Goal: Communication & Community: Answer question/provide support

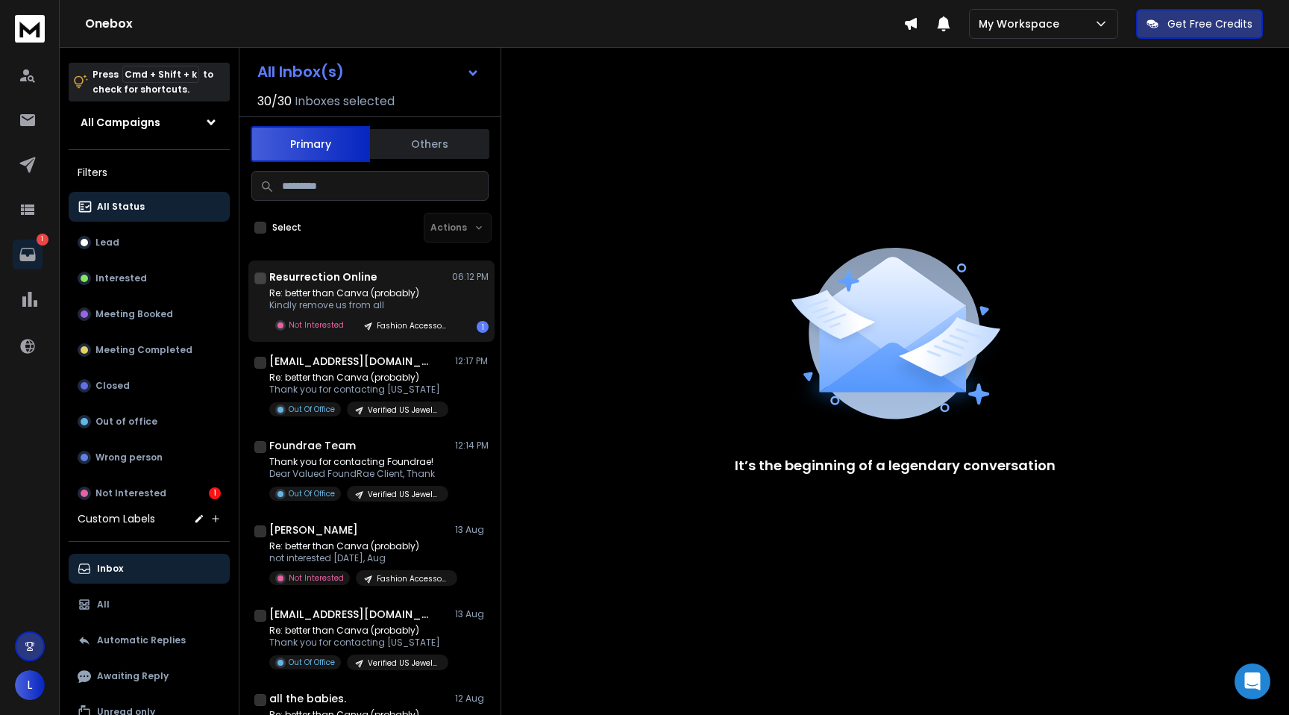
click at [442, 301] on p "Kindly remove us from all" at bounding box center [358, 305] width 179 height 12
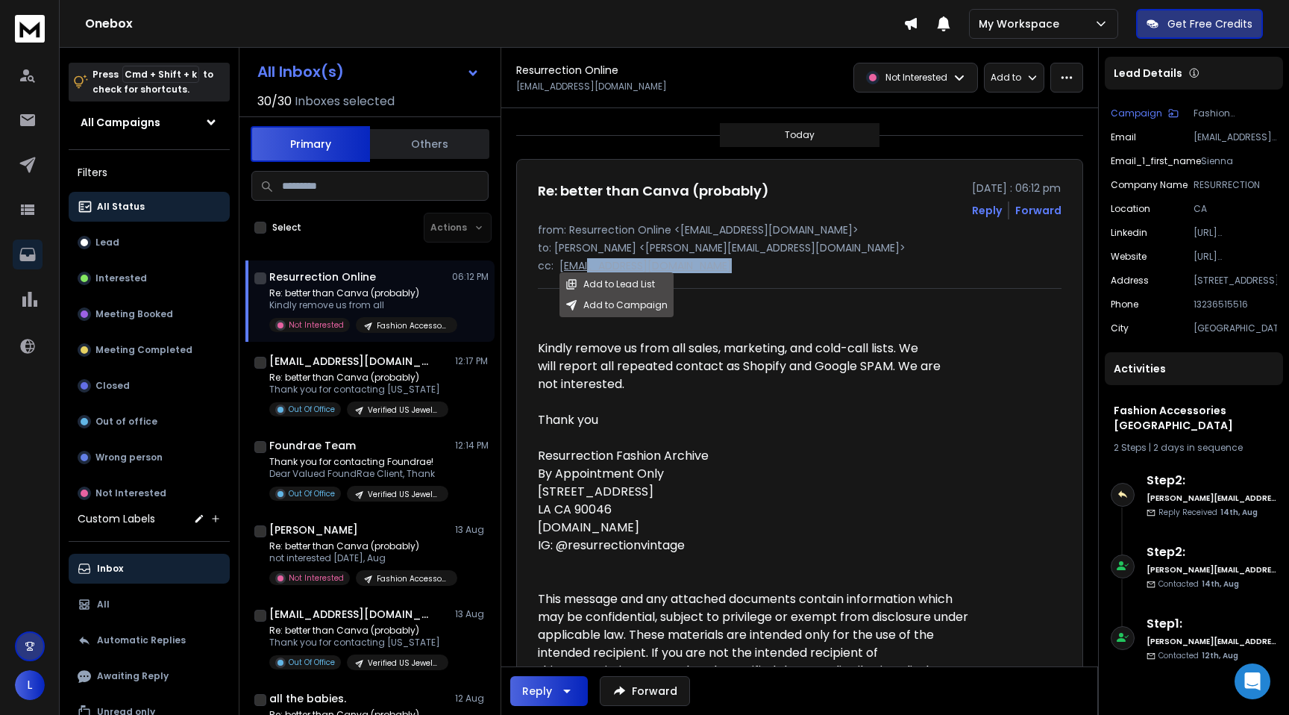
drag, startPoint x: 724, startPoint y: 270, endPoint x: 586, endPoint y: 265, distance: 138.8
click at [586, 265] on div "cc: [EMAIL_ADDRESS][DOMAIN_NAME] Add to Lead List Add to Campaign" at bounding box center [800, 265] width 524 height 15
copy p "resurrectionvintage.com"
click at [650, 406] on div "Kindly remove us from all sales, marketing, and cold-call lists. We will report…" at bounding box center [756, 571] width 436 height 465
click at [549, 688] on div "Reply" at bounding box center [537, 690] width 30 height 15
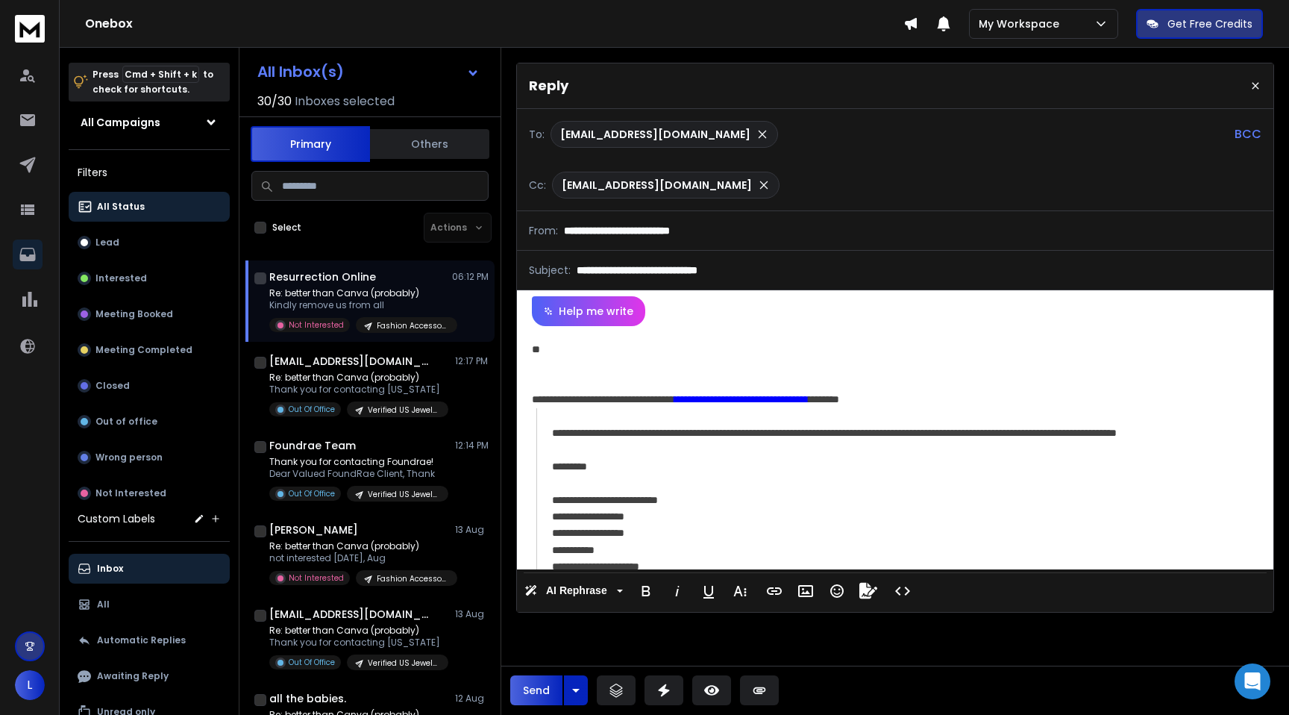
click at [782, 368] on div "**********" at bounding box center [893, 447] width 752 height 243
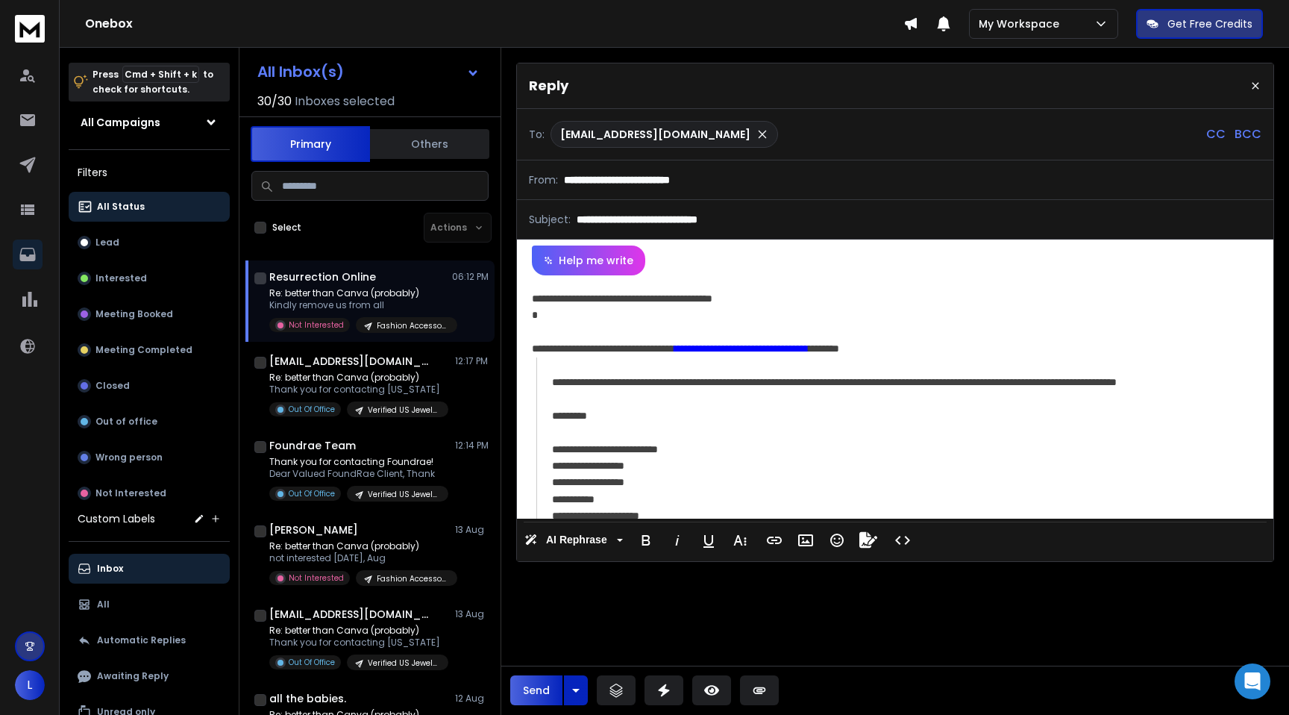
click at [539, 685] on button "Send" at bounding box center [536, 690] width 52 height 30
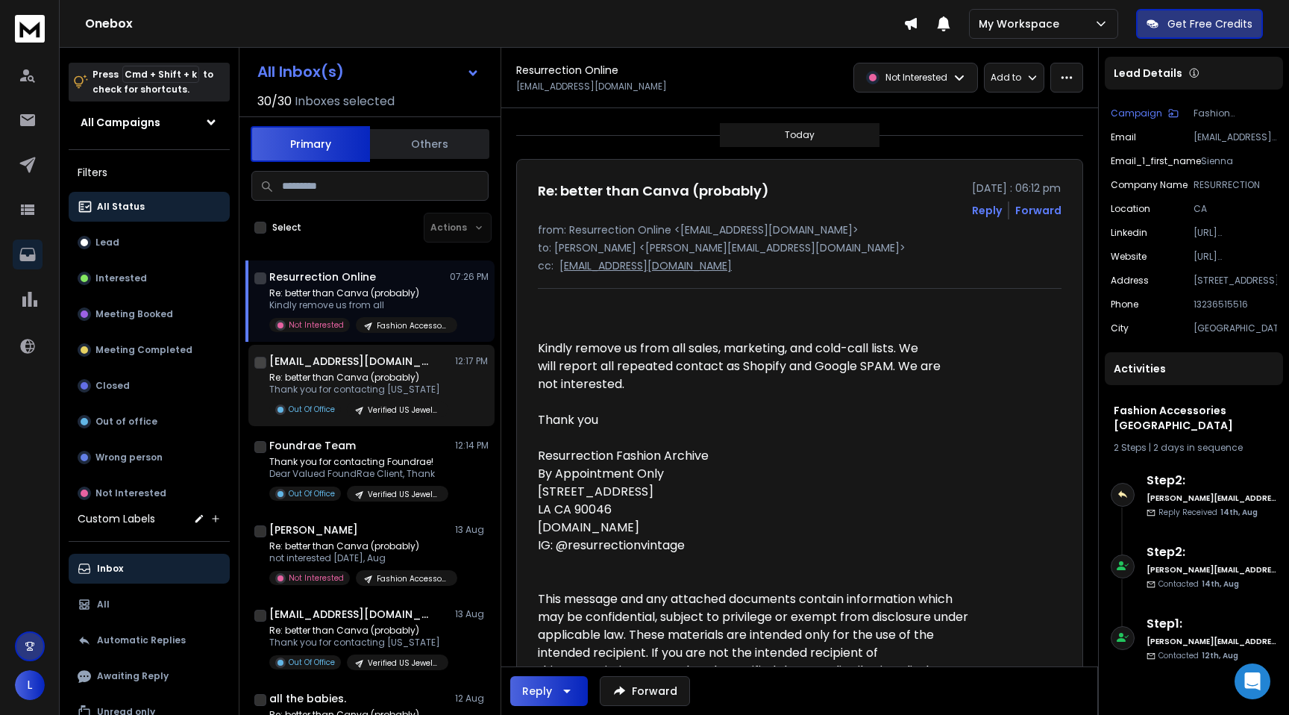
click at [343, 378] on p "Re: better than Canva (probably)" at bounding box center [358, 377] width 179 height 12
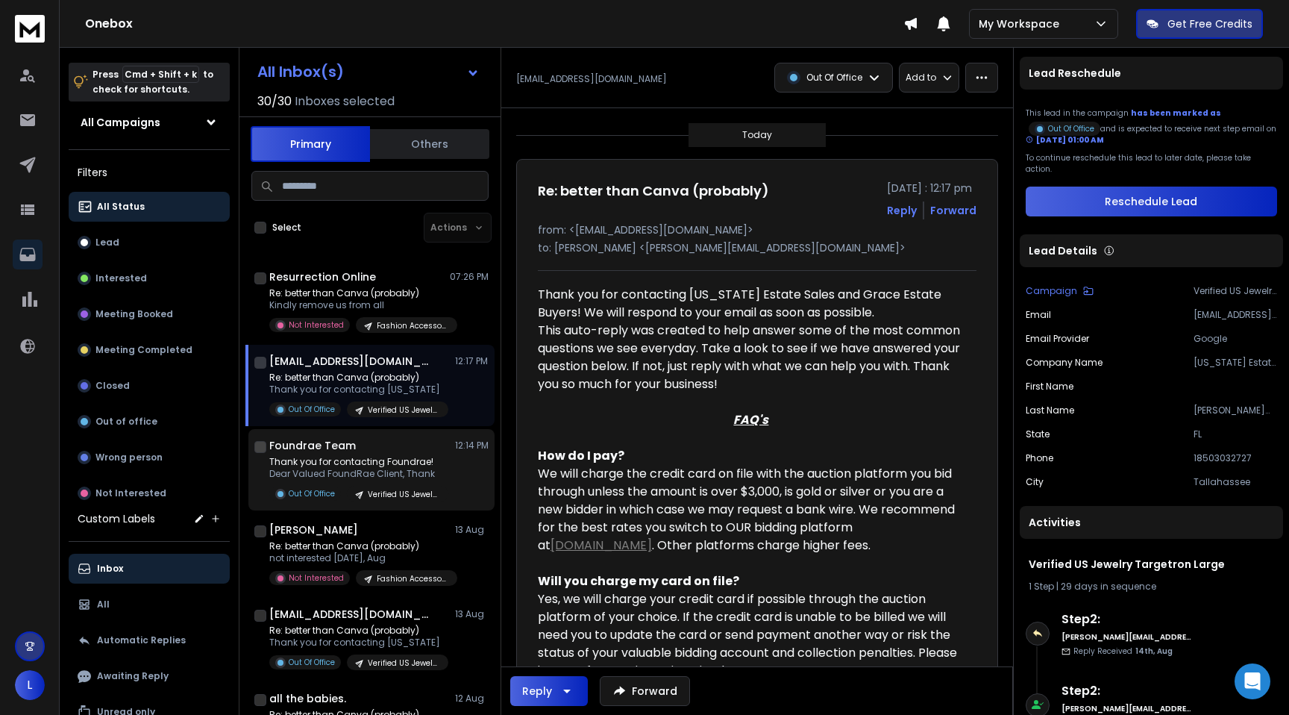
click at [333, 469] on p "Dear Valued FoundRae Client, Thank" at bounding box center [358, 474] width 179 height 12
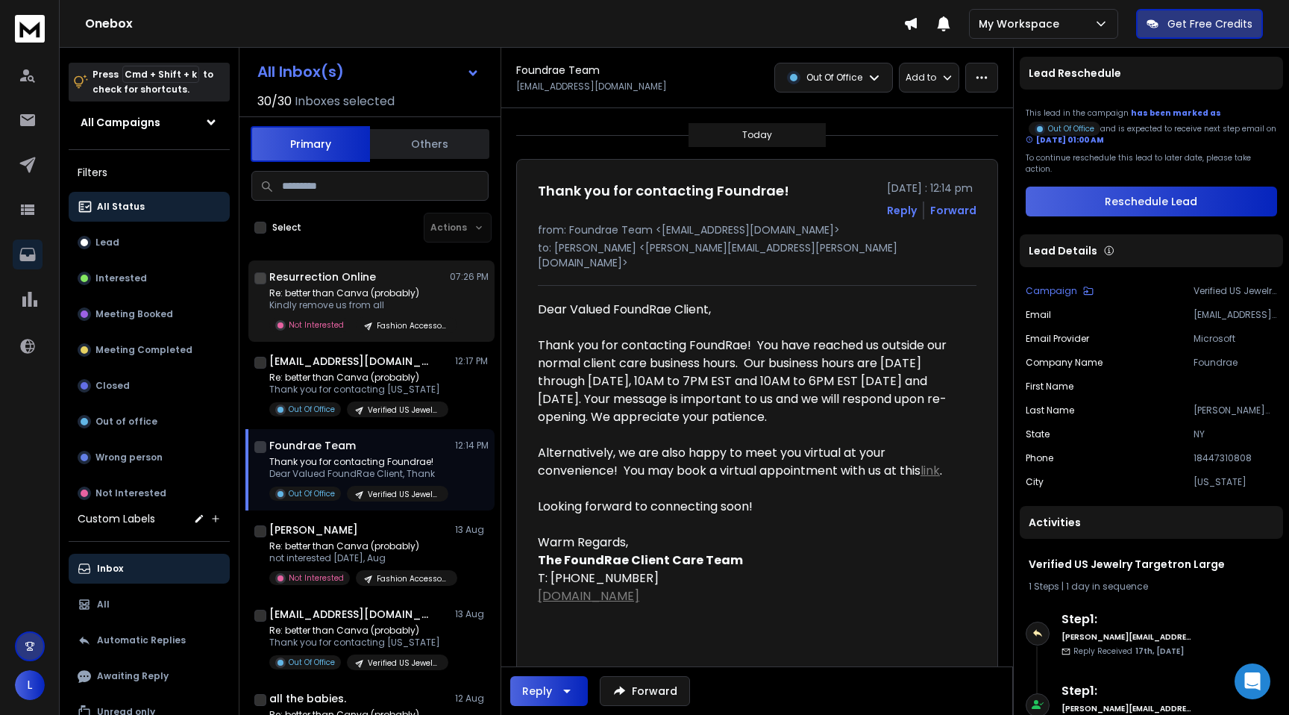
click at [373, 265] on div "Resurrection Online 07:26 PM Re: better than Canva (probably) Kindly remove us …" at bounding box center [371, 300] width 246 height 81
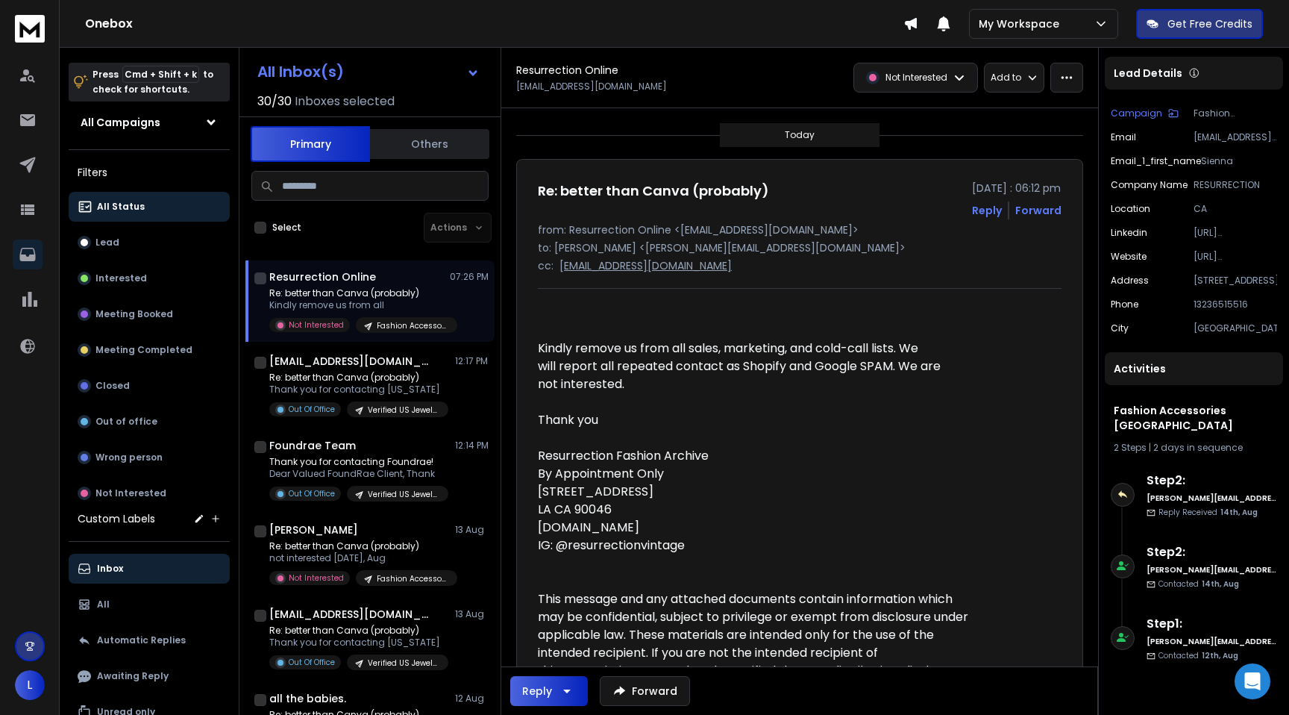
click at [363, 265] on div "Resurrection Online 07:26 PM Re: better than Canva (probably) Kindly remove us …" at bounding box center [371, 300] width 246 height 81
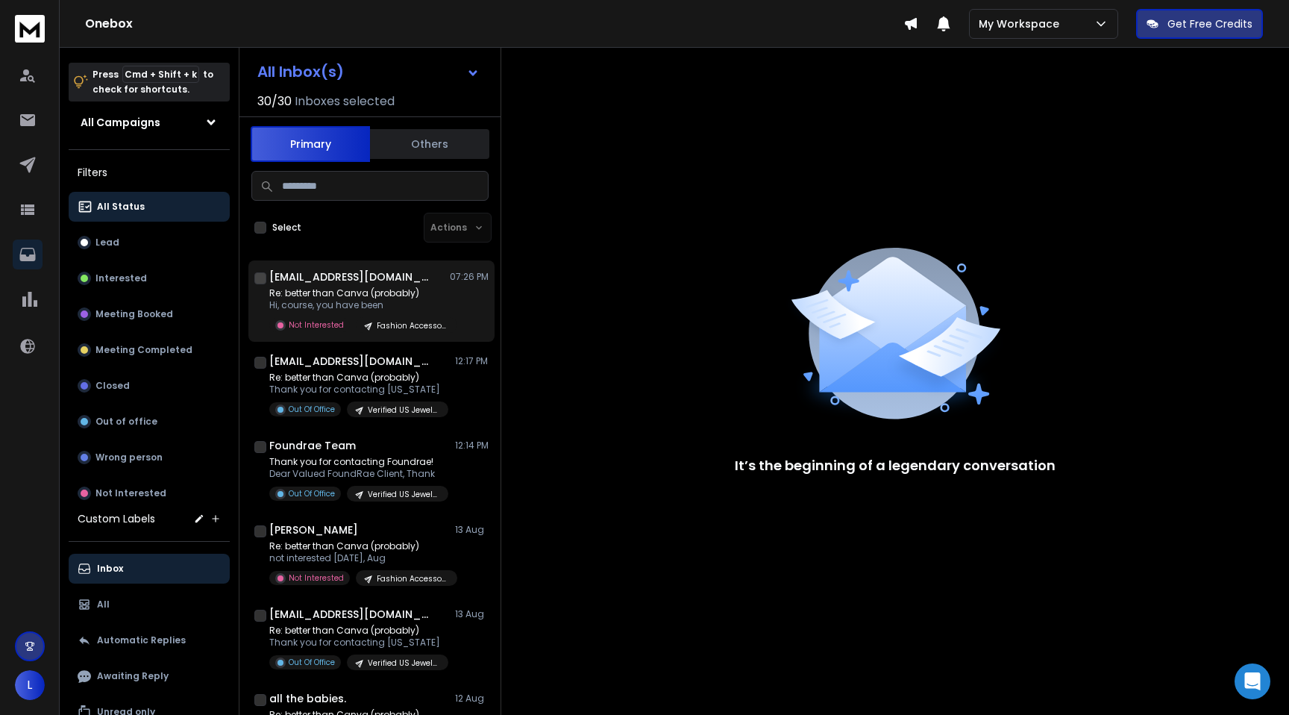
click at [360, 296] on p "Re: better than Canva (probably)" at bounding box center [358, 293] width 179 height 12
